Goal: Task Accomplishment & Management: Use online tool/utility

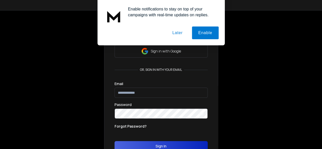
click at [183, 34] on button "Later" at bounding box center [177, 32] width 23 height 13
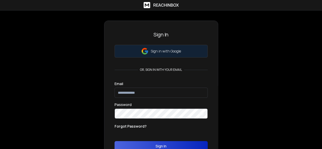
click at [172, 47] on button "Sign in with Google" at bounding box center [161, 51] width 93 height 13
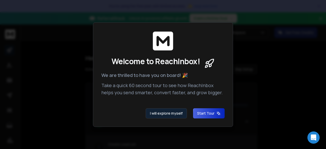
click at [168, 116] on button "I will explore myself" at bounding box center [166, 113] width 41 height 10
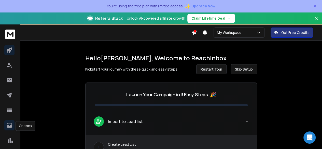
click at [7, 127] on icon at bounding box center [9, 125] width 5 height 5
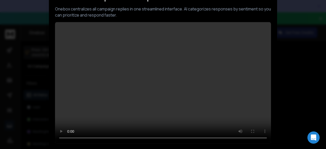
click at [34, 67] on div at bounding box center [163, 74] width 326 height 149
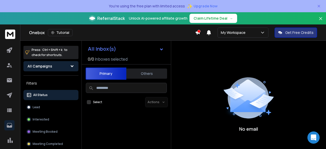
click at [41, 66] on h1 "All Campaigns" at bounding box center [40, 66] width 25 height 5
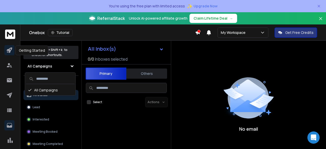
click at [7, 51] on icon at bounding box center [8, 52] width 2 height 2
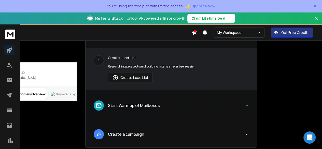
scroll to position [98, 0]
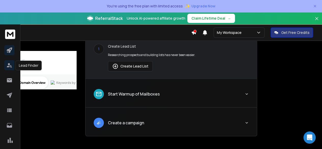
click at [9, 67] on icon at bounding box center [9, 65] width 6 height 6
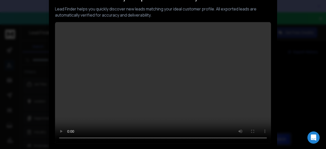
click at [309, 67] on div at bounding box center [163, 74] width 326 height 149
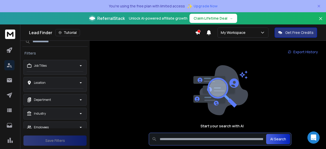
click at [63, 69] on div "Job Titles" at bounding box center [54, 67] width 63 height 15
click at [66, 64] on div "Job Titles" at bounding box center [55, 65] width 57 height 5
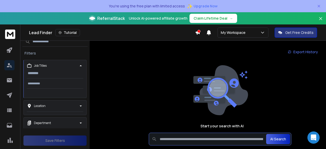
type input "*********"
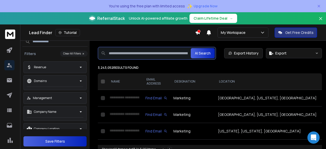
scroll to position [112, 0]
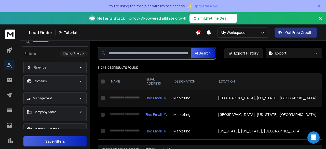
click at [145, 95] on div "Find Email" at bounding box center [156, 97] width 22 height 5
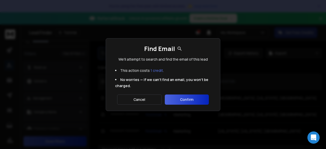
click at [120, 58] on p "We'll attempt to search and find the email of this lead" at bounding box center [162, 59] width 89 height 5
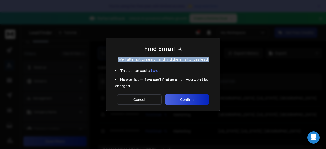
click at [120, 58] on p "We'll attempt to search and find the email of this lead" at bounding box center [162, 59] width 89 height 5
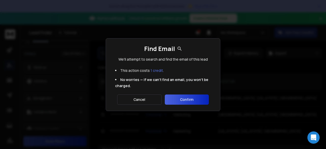
click at [179, 102] on button "Confirm" at bounding box center [187, 99] width 44 height 10
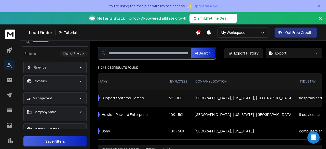
scroll to position [0, 290]
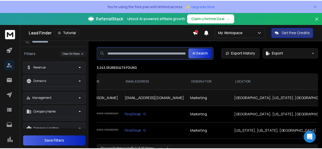
scroll to position [0, 0]
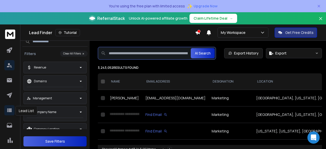
click at [9, 113] on icon at bounding box center [9, 110] width 6 height 6
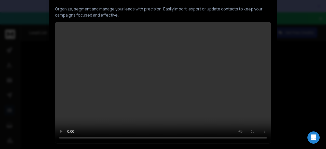
click at [32, 93] on div at bounding box center [163, 74] width 326 height 149
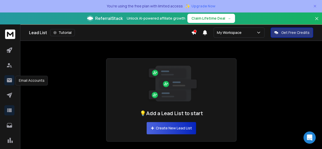
click at [8, 85] on div at bounding box center [10, 81] width 12 height 12
click at [8, 83] on icon at bounding box center [9, 80] width 6 height 6
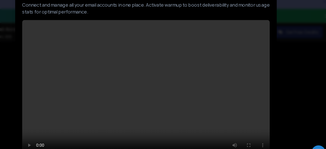
click at [279, 36] on div at bounding box center [163, 74] width 326 height 149
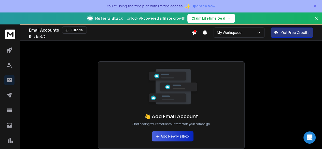
click at [185, 137] on button "Add New Mailbox" at bounding box center [173, 136] width 42 height 10
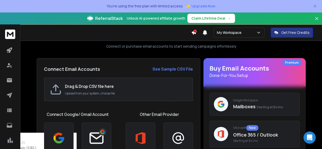
scroll to position [75, 0]
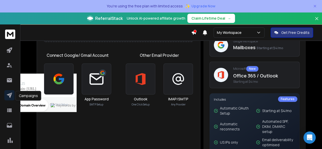
click at [10, 94] on icon at bounding box center [9, 95] width 6 height 6
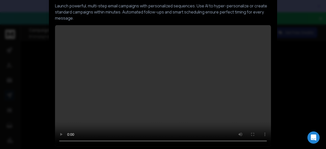
click at [283, 70] on div at bounding box center [163, 74] width 326 height 149
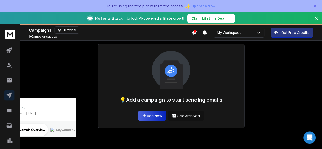
scroll to position [51, 0]
click at [162, 115] on link "Add New" at bounding box center [153, 116] width 28 height 10
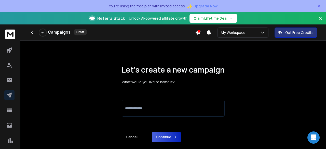
click at [149, 112] on input at bounding box center [173, 108] width 103 height 17
type input "*****"
click at [161, 132] on button "Continue" at bounding box center [166, 137] width 29 height 10
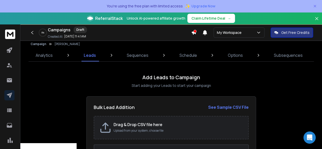
scroll to position [3, 0]
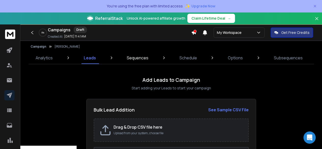
click at [139, 60] on p "Sequences" at bounding box center [138, 58] width 22 height 6
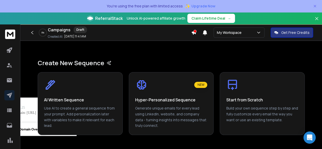
scroll to position [51, 0]
click at [249, 115] on p "Build your own sequence step by step and fully customize every email the way yo…" at bounding box center [262, 117] width 72 height 23
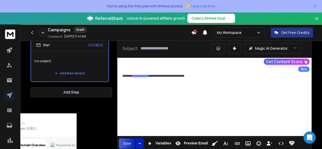
scroll to position [0, 0]
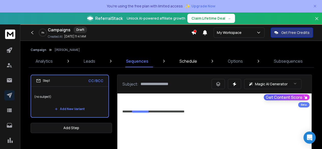
click at [189, 58] on link "Schedule" at bounding box center [188, 61] width 24 height 12
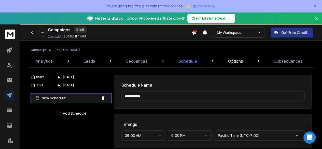
click at [227, 65] on link "Options" at bounding box center [235, 61] width 21 height 12
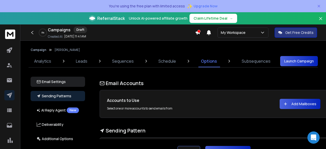
click at [64, 94] on p "Sending Patterns" at bounding box center [54, 95] width 35 height 5
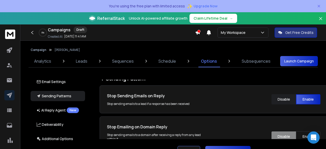
scroll to position [52, 0]
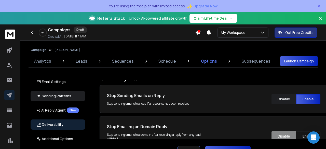
click at [61, 126] on p "Deliverability" at bounding box center [50, 124] width 27 height 5
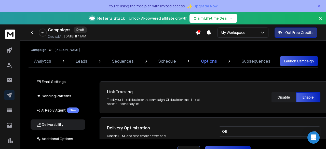
scroll to position [526, 0]
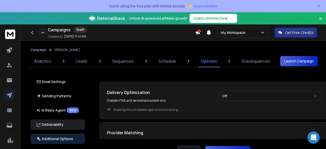
click at [59, 137] on p "Additional Options" at bounding box center [55, 138] width 36 height 5
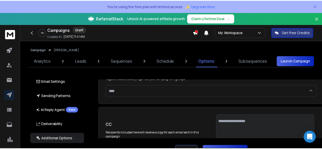
scroll to position [889, 0]
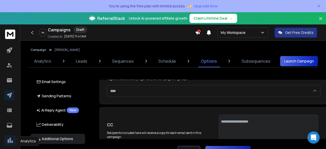
click at [8, 143] on icon at bounding box center [10, 140] width 5 height 5
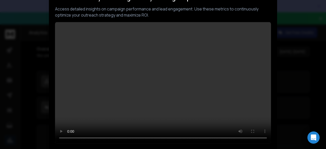
click at [225, 61] on video at bounding box center [163, 82] width 216 height 121
click at [299, 103] on div at bounding box center [163, 74] width 326 height 149
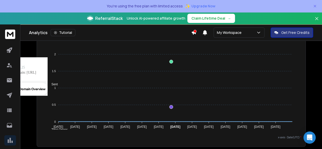
scroll to position [142, 0]
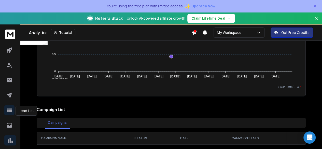
click at [11, 106] on link at bounding box center [9, 110] width 10 height 10
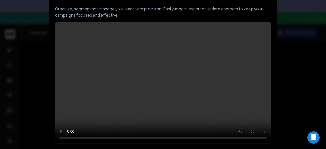
click at [283, 78] on div at bounding box center [163, 74] width 326 height 149
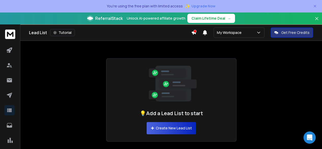
scroll to position [10, 0]
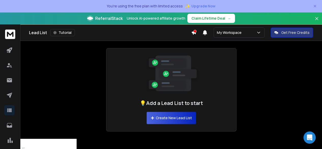
click at [159, 124] on button "Create New Lead List" at bounding box center [171, 118] width 49 height 12
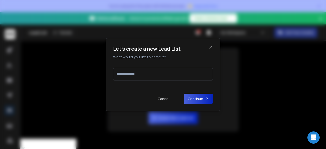
click at [171, 77] on input at bounding box center [163, 74] width 100 height 13
type input "*****"
click at [197, 100] on button "Continue" at bounding box center [198, 99] width 29 height 10
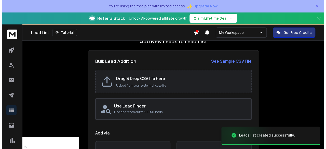
scroll to position [12, 0]
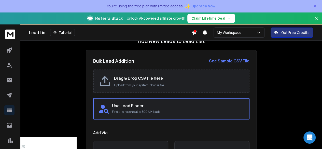
click at [170, 106] on h2 "Use Lead Finder" at bounding box center [178, 106] width 133 height 6
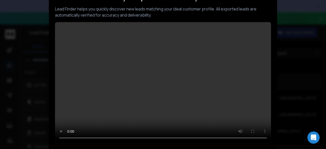
click at [302, 72] on div at bounding box center [163, 74] width 326 height 149
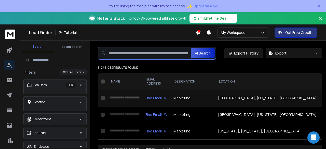
click at [104, 99] on button "button" at bounding box center [103, 98] width 4 height 4
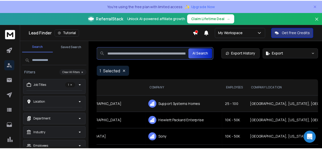
scroll to position [0, 217]
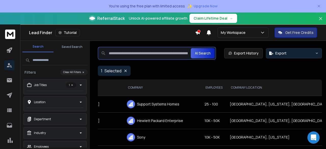
click at [293, 56] on button "Export" at bounding box center [294, 53] width 56 height 10
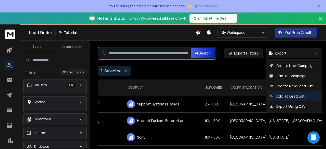
click at [287, 98] on p "Add To Lead List" at bounding box center [290, 96] width 30 height 7
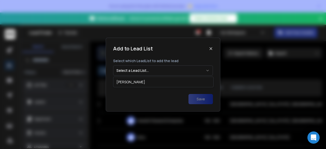
click at [186, 69] on button "Select a Lead List..." at bounding box center [163, 70] width 100 height 10
click at [194, 101] on button "Save" at bounding box center [200, 99] width 24 height 10
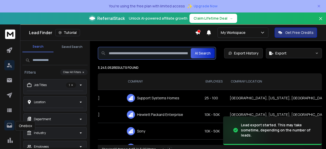
click at [8, 124] on icon at bounding box center [9, 125] width 6 height 6
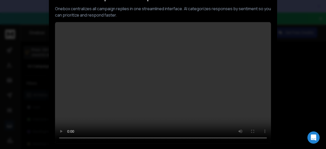
click at [28, 117] on div at bounding box center [163, 74] width 326 height 149
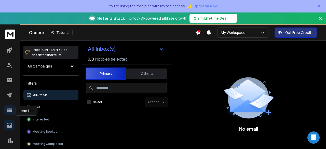
click at [13, 113] on link at bounding box center [9, 110] width 10 height 10
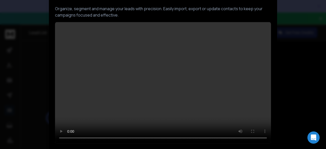
click at [51, 102] on div "Learn more about Lead Lists" at bounding box center [163, 92] width 228 height 141
click at [43, 91] on div at bounding box center [163, 74] width 326 height 149
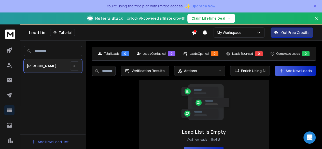
scroll to position [19, 0]
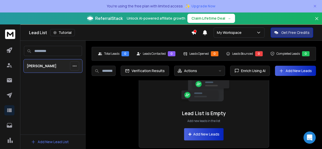
click at [52, 65] on div "Ayush" at bounding box center [52, 66] width 59 height 14
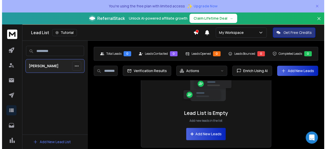
scroll to position [0, 0]
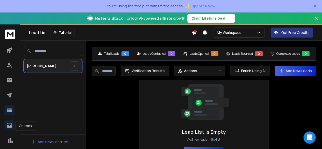
click at [7, 125] on icon at bounding box center [9, 125] width 6 height 6
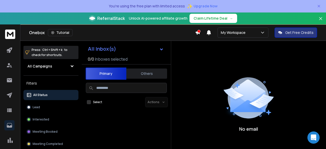
scroll to position [10, 0]
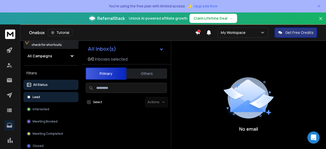
click at [58, 93] on button "Lead" at bounding box center [50, 97] width 55 height 10
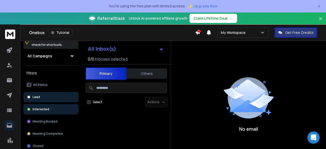
click at [59, 108] on button "Interested" at bounding box center [50, 109] width 55 height 10
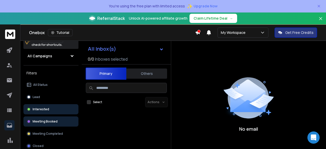
click at [60, 121] on button "Meeting Booked" at bounding box center [50, 121] width 55 height 10
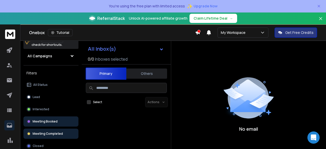
click at [60, 132] on p "Meeting Completed" at bounding box center [48, 134] width 30 height 4
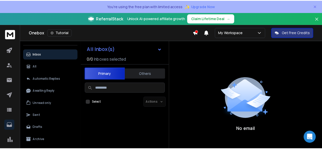
scroll to position [164, 0]
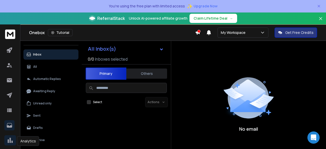
click at [8, 141] on icon at bounding box center [10, 140] width 5 height 5
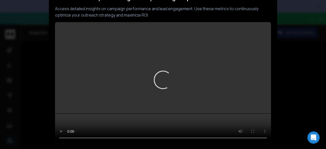
click at [29, 93] on div at bounding box center [163, 74] width 326 height 149
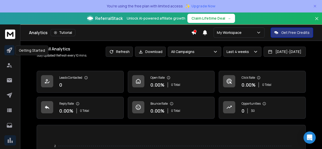
click at [10, 49] on icon at bounding box center [9, 50] width 6 height 6
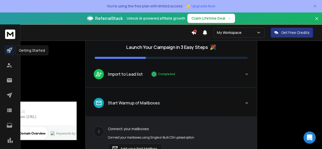
scroll to position [47, 0]
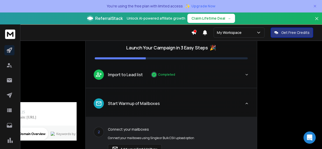
click at [227, 71] on button "Import to Lead list Completed" at bounding box center [171, 76] width 171 height 22
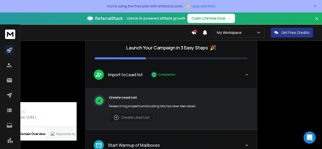
click at [227, 71] on button "Import to Lead list Completed" at bounding box center [171, 76] width 171 height 22
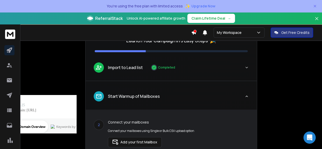
scroll to position [54, 0]
click at [227, 89] on button "Start Warmup of Mailboxes" at bounding box center [171, 98] width 171 height 22
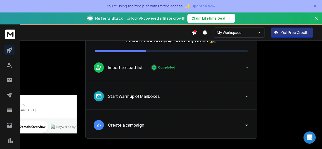
scroll to position [56, 0]
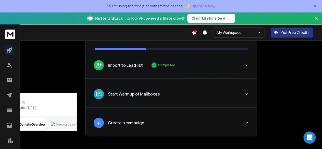
click at [226, 89] on button "Start Warmup of Mailboxes" at bounding box center [171, 96] width 171 height 22
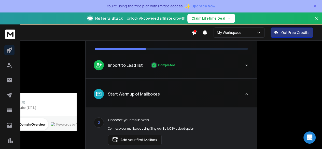
click at [226, 89] on button "Start Warmup of Mailboxes" at bounding box center [171, 96] width 171 height 22
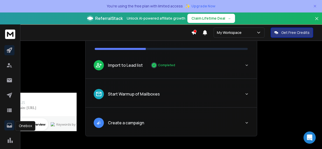
click at [8, 129] on link at bounding box center [9, 125] width 10 height 10
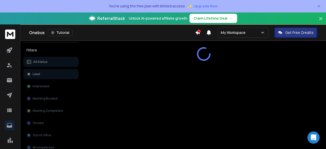
scroll to position [33, 0]
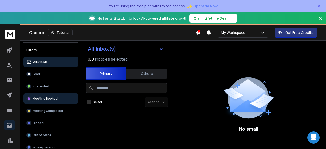
click at [61, 96] on button "Meeting Booked" at bounding box center [50, 98] width 55 height 10
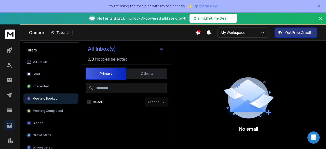
click at [61, 106] on button "Meeting Completed" at bounding box center [50, 111] width 55 height 10
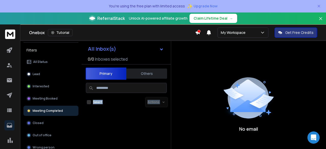
drag, startPoint x: 82, startPoint y: 95, endPoint x: 96, endPoint y: 135, distance: 42.9
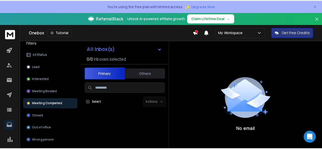
scroll to position [160, 0]
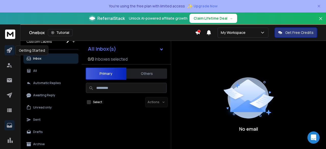
click at [10, 54] on link at bounding box center [9, 50] width 10 height 10
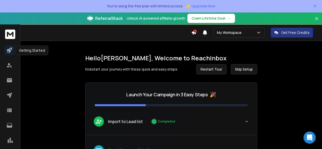
scroll to position [14, 0]
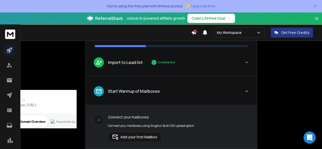
scroll to position [37, 0]
